Goal: Communication & Community: Answer question/provide support

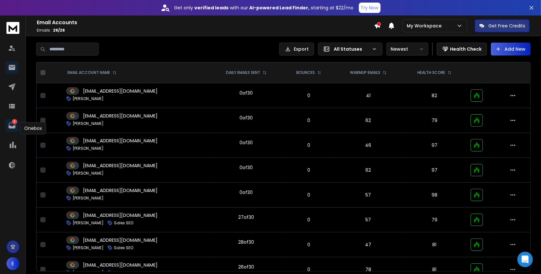
click at [5, 122] on link "4" at bounding box center [11, 125] width 13 height 13
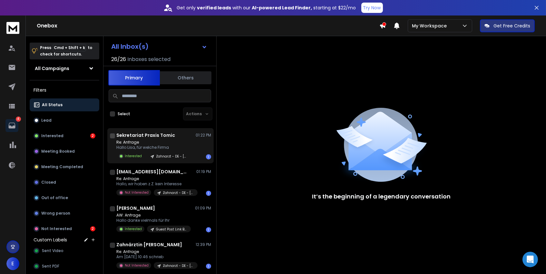
click at [184, 143] on p "Re: Anfrage" at bounding box center [153, 142] width 75 height 5
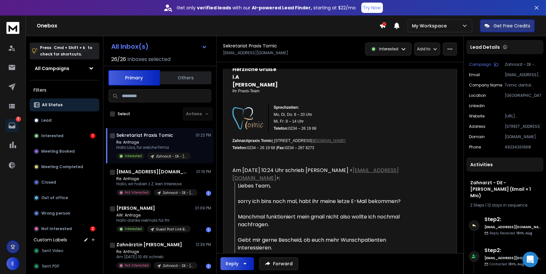
scroll to position [138, 0]
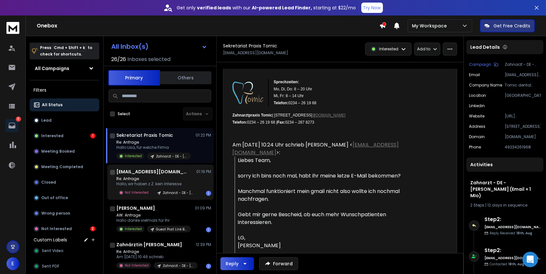
click at [172, 171] on h1 "[EMAIL_ADDRESS][DOMAIN_NAME]" at bounding box center [151, 171] width 71 height 6
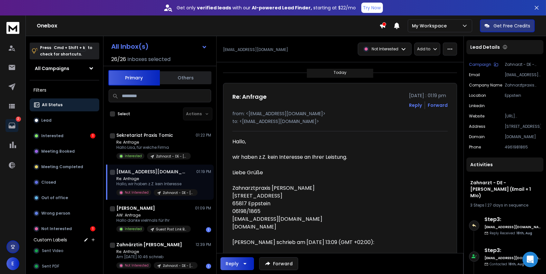
scroll to position [4, 0]
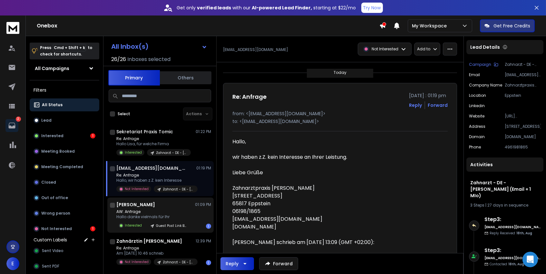
click at [178, 210] on p "AW: Anfrage" at bounding box center [153, 211] width 75 height 5
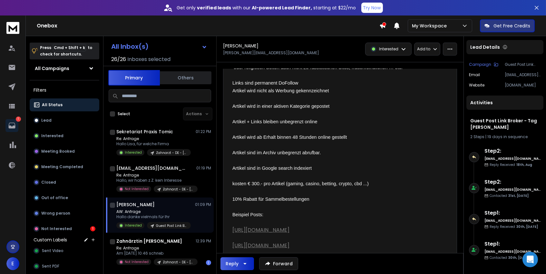
scroll to position [222, 0]
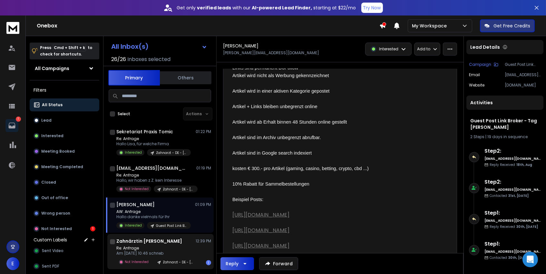
click at [201, 238] on p "12:39 PM" at bounding box center [203, 240] width 15 height 5
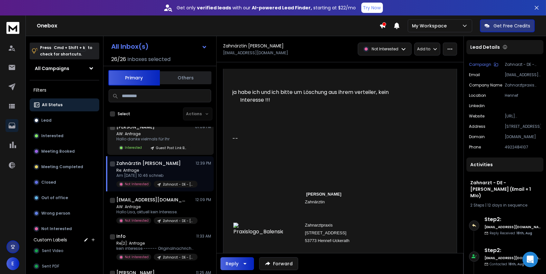
scroll to position [65, 0]
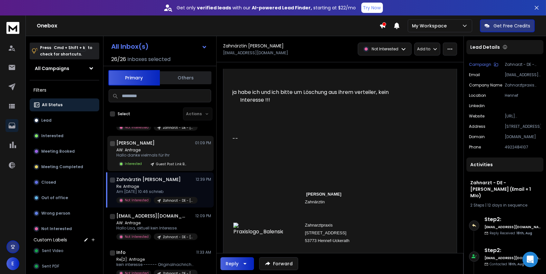
click at [179, 148] on p "AW: Anfrage" at bounding box center [153, 149] width 75 height 5
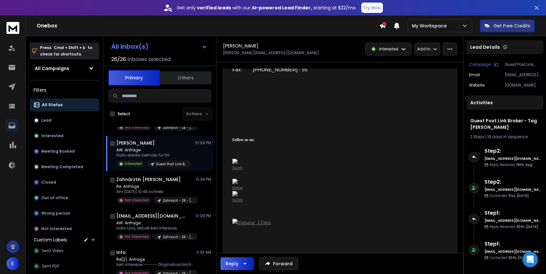
click at [518, 83] on p "[DOMAIN_NAME]" at bounding box center [523, 85] width 36 height 5
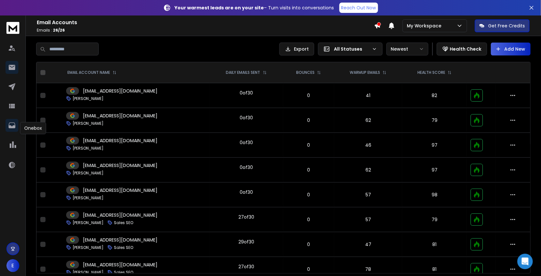
click at [12, 128] on icon at bounding box center [12, 126] width 8 height 8
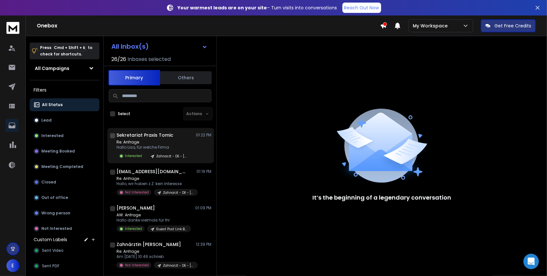
click at [174, 146] on p "Hallo Lisa, für welche Firma" at bounding box center [153, 147] width 75 height 5
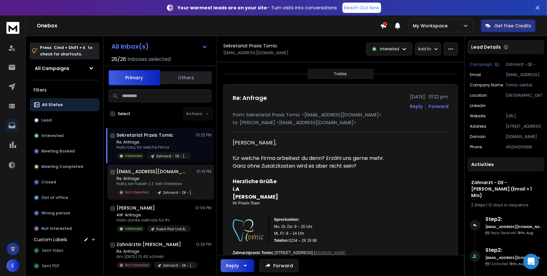
click at [173, 176] on p "Re: Anfrage" at bounding box center [154, 178] width 77 height 5
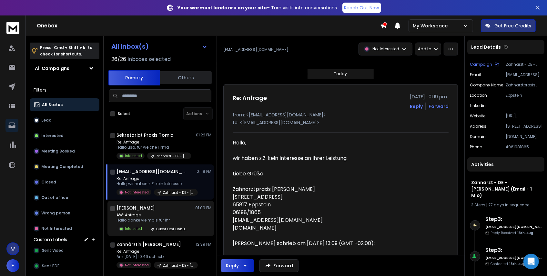
click at [181, 207] on div "Klaus Kragler 01:09 PM" at bounding box center [163, 208] width 95 height 6
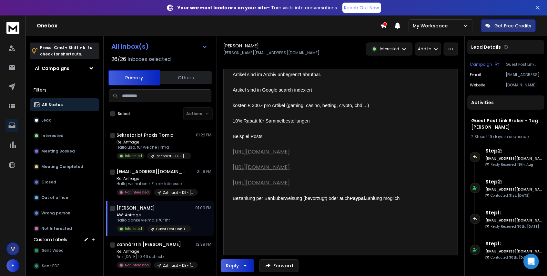
scroll to position [335, 0]
